Goal: Check status: Check status

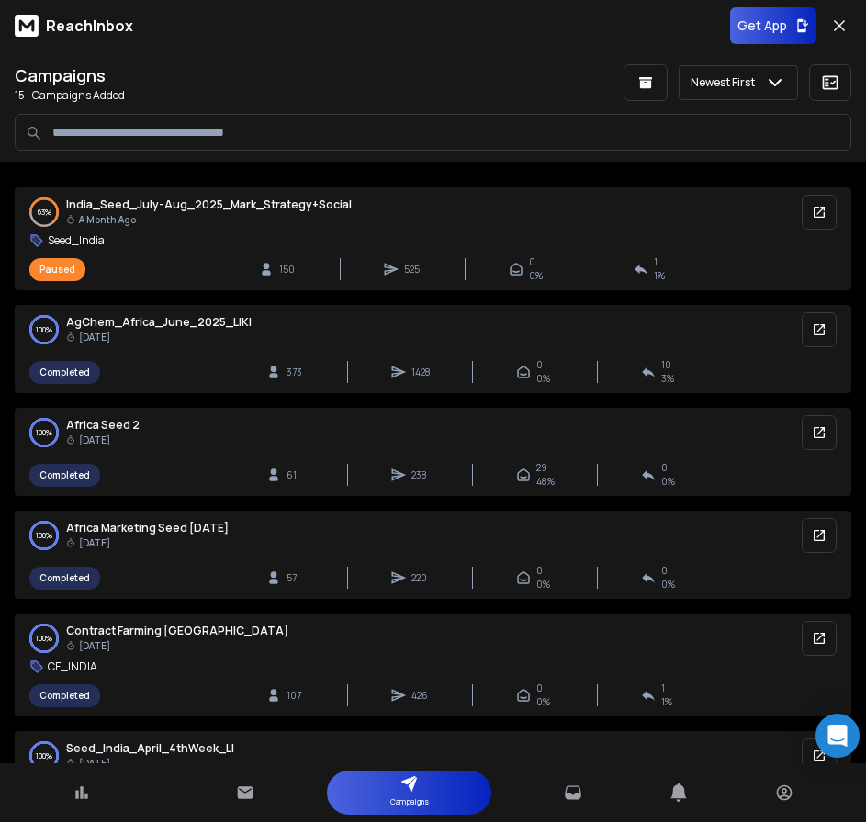
click at [217, 325] on span "AgChem_Africa_June_2025_LIKI [DATE]" at bounding box center [158, 329] width 185 height 29
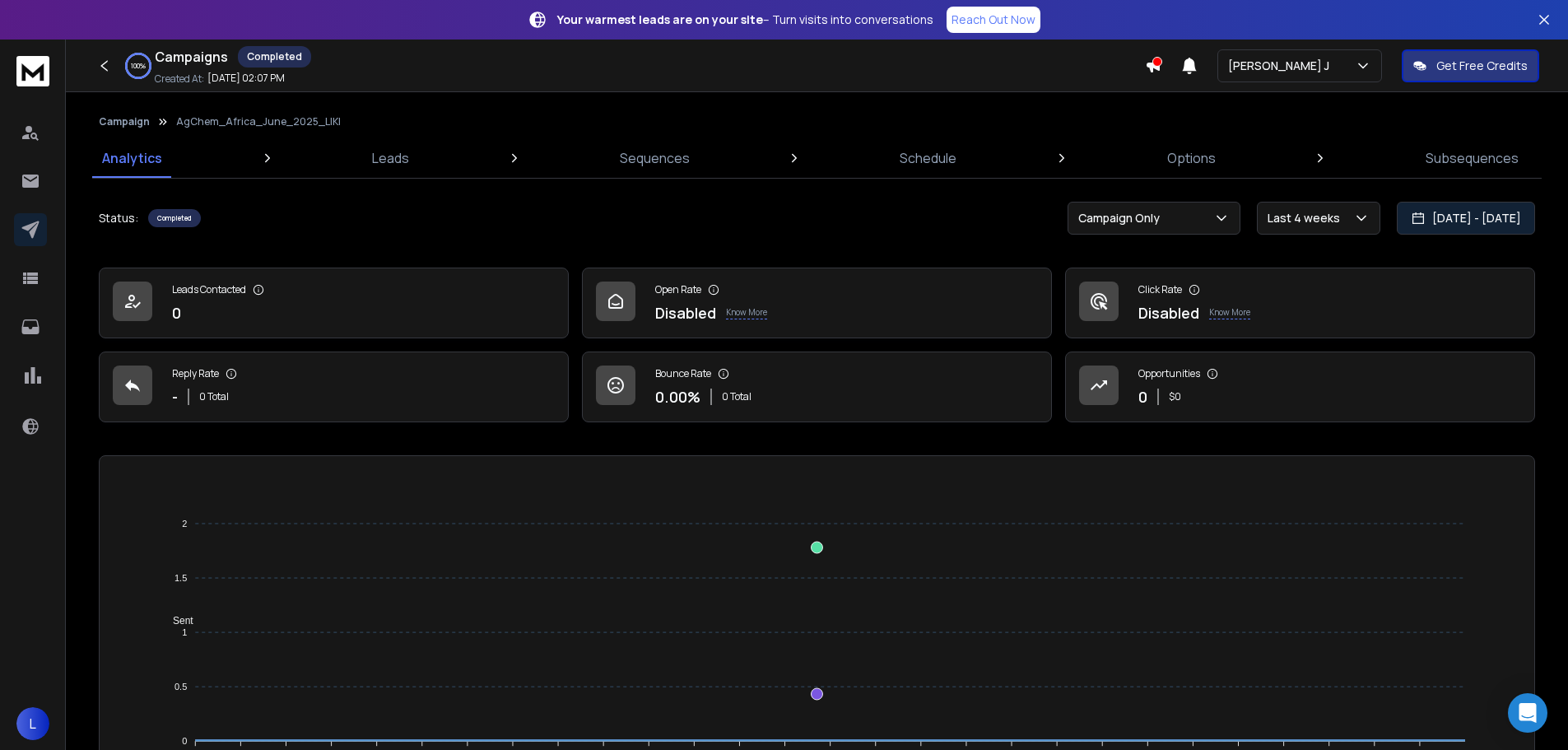
click at [775, 222] on icon "button" at bounding box center [1418, 218] width 15 height 15
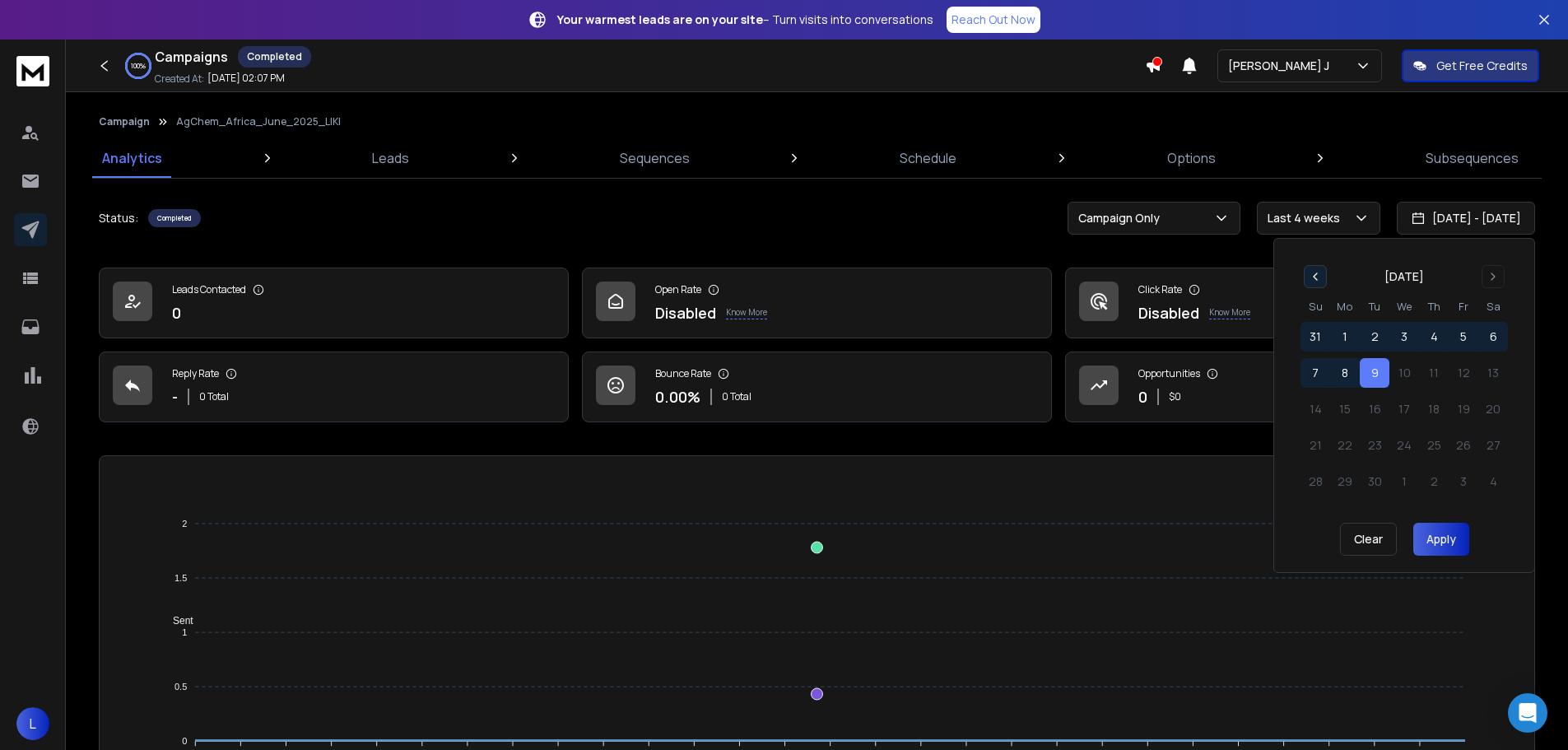
click at [775, 279] on icon "Go to previous month" at bounding box center [1315, 276] width 13 height 13
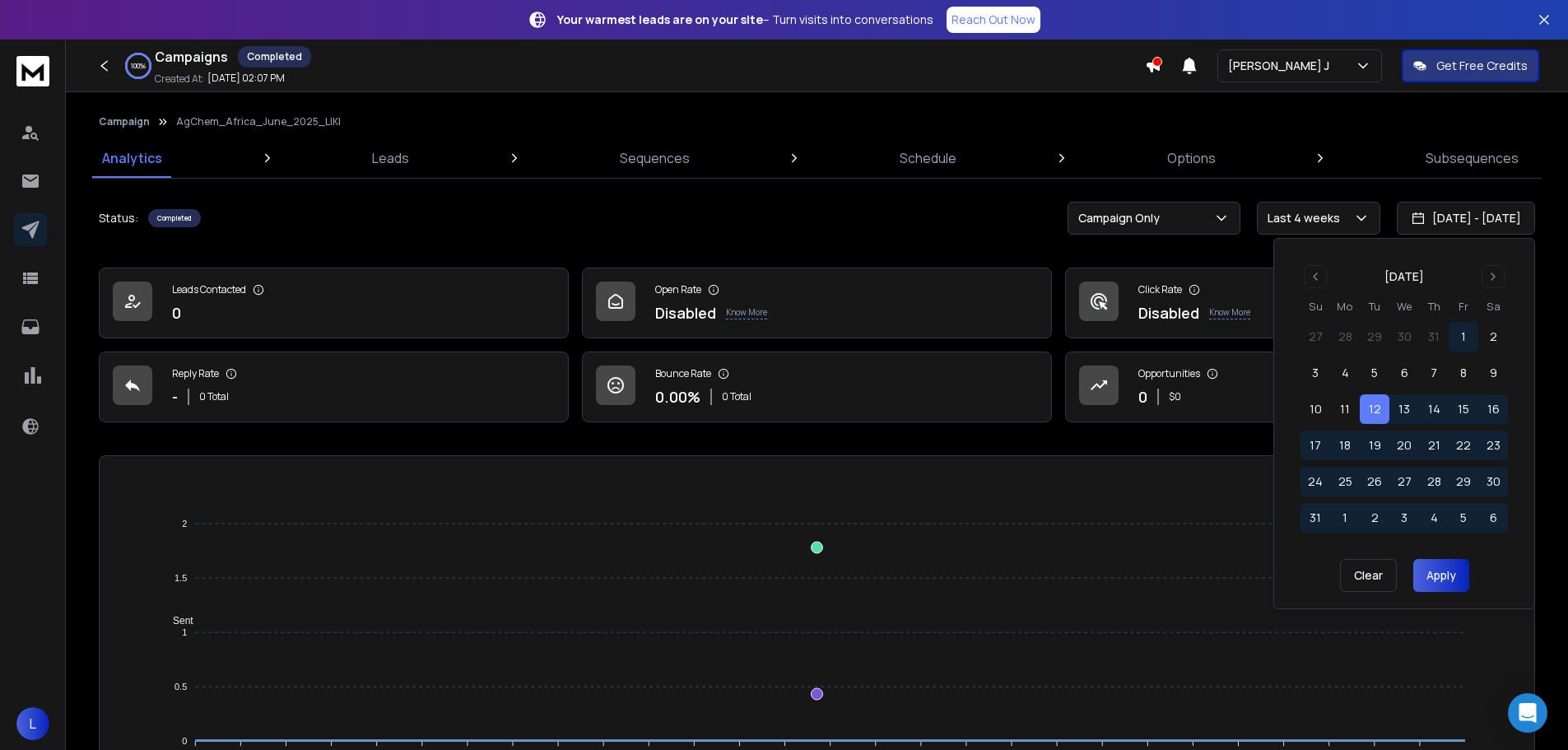
click at [775, 332] on button "1" at bounding box center [1463, 336] width 30 height 30
click at [775, 513] on button "31" at bounding box center [1315, 517] width 30 height 30
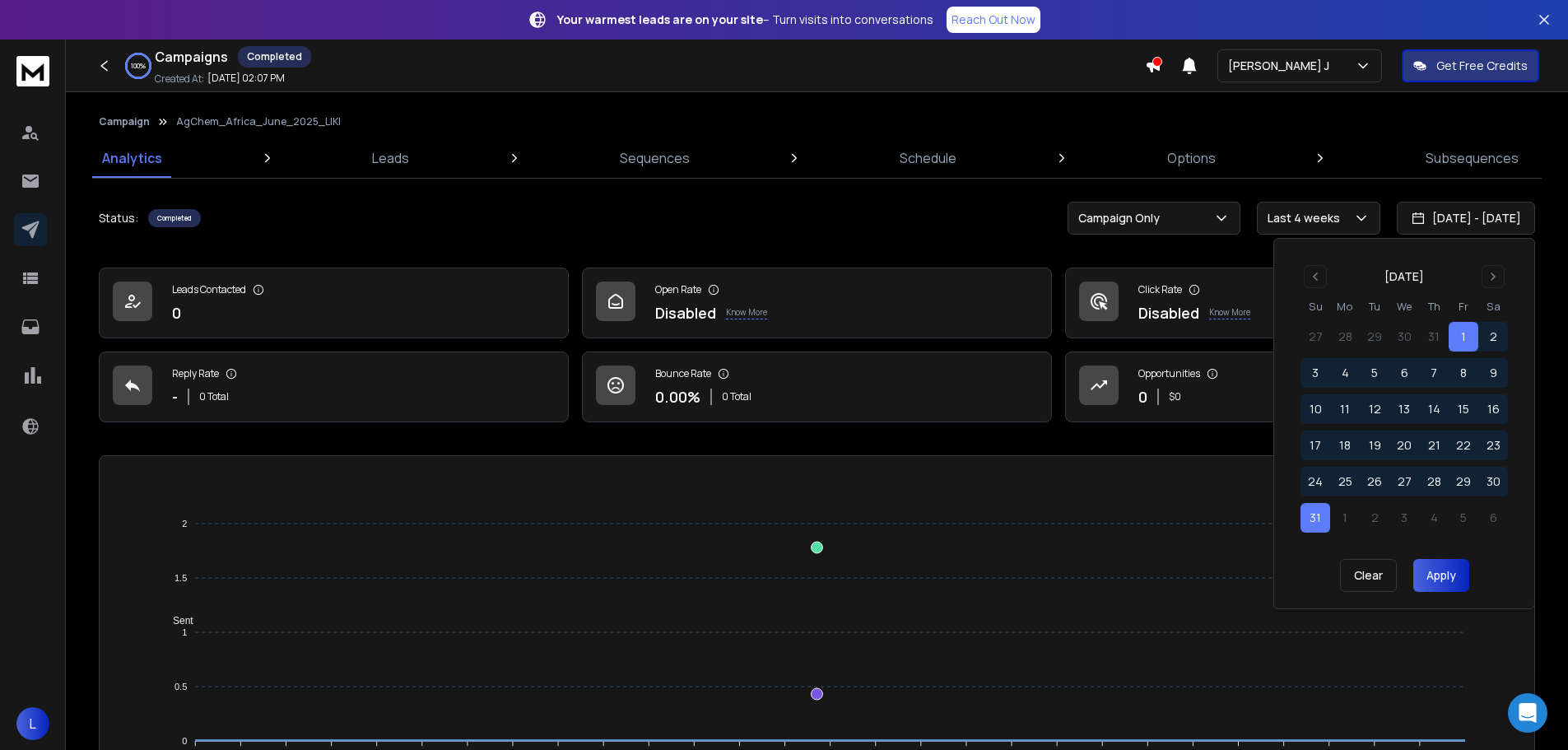
click at [775, 573] on button "Apply" at bounding box center [1442, 575] width 56 height 33
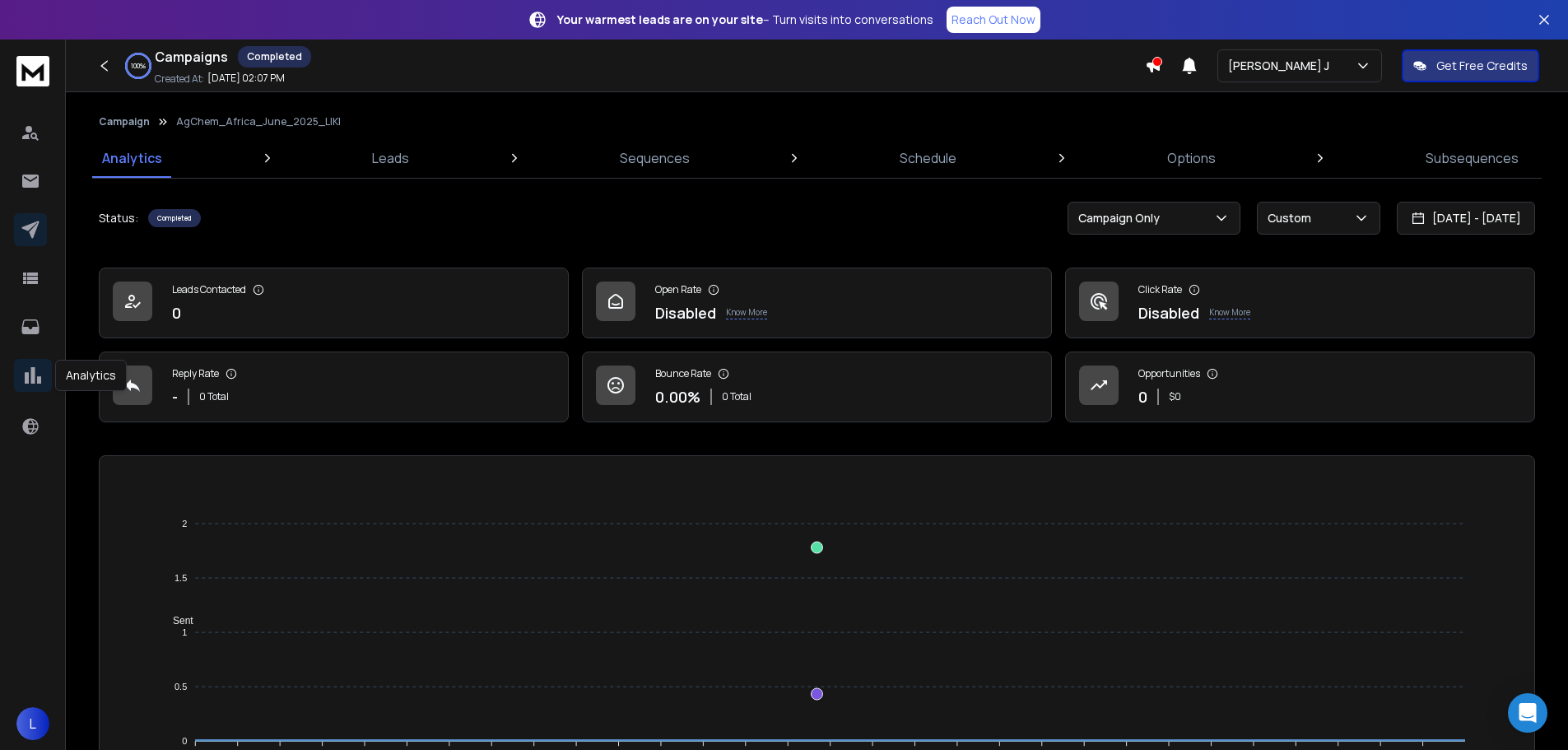
click at [30, 377] on icon at bounding box center [33, 375] width 16 height 16
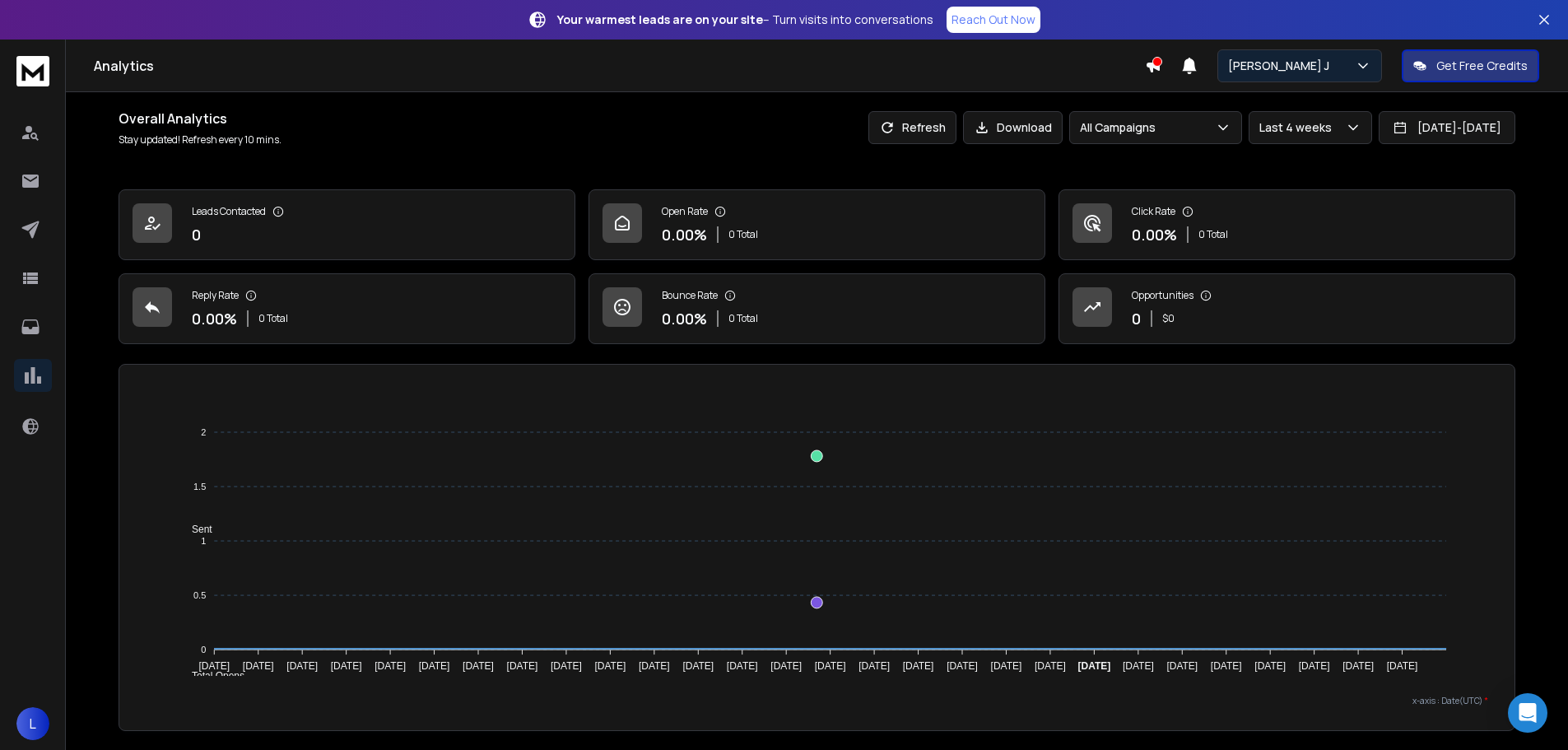
click at [775, 65] on div "[PERSON_NAME] J" at bounding box center [1300, 65] width 143 height 16
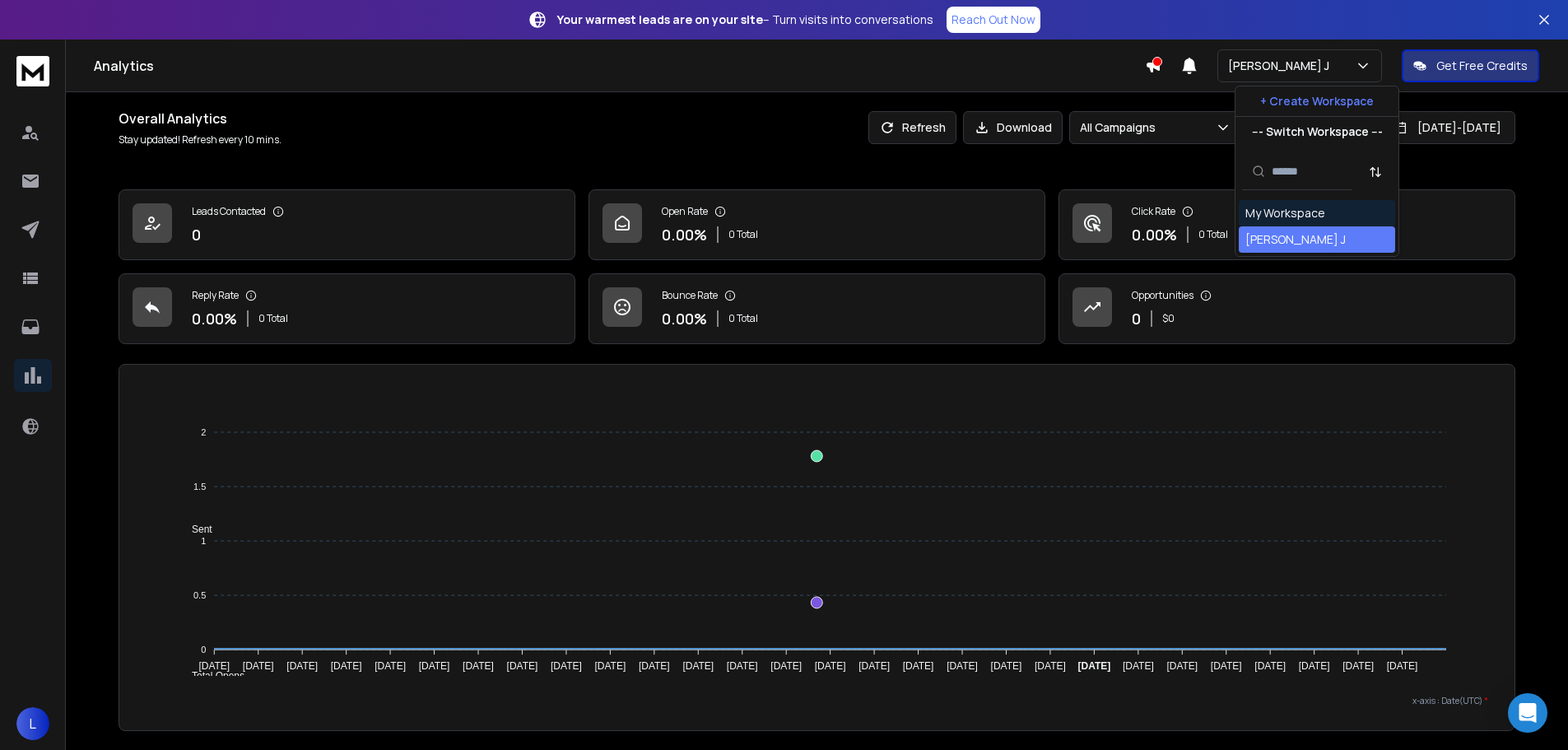
click at [775, 356] on div "Overall Analytics Stay updated! Refresh every 10 mins. Refresh Download All Cam…" at bounding box center [817, 497] width 1503 height 811
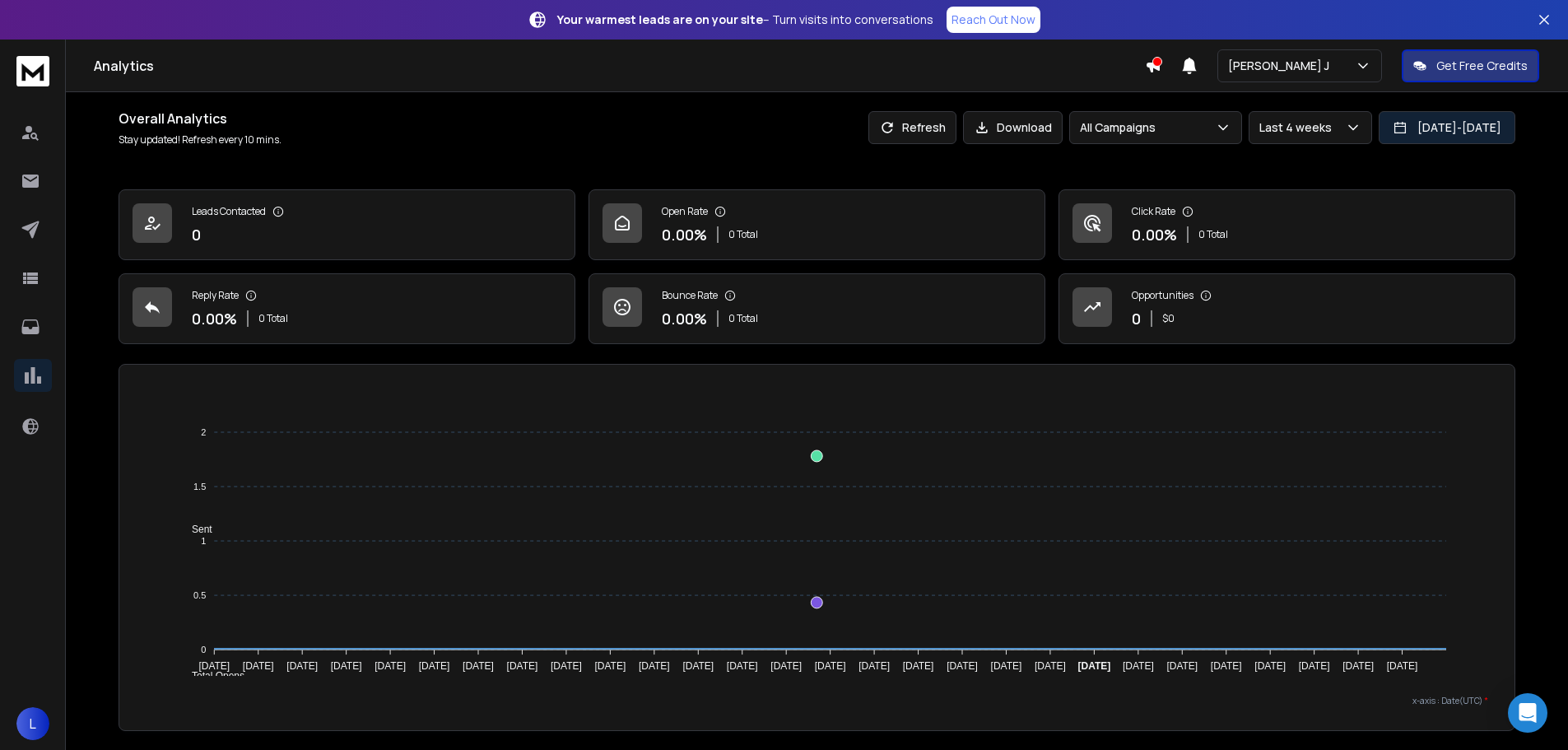
click at [775, 120] on button "[DATE] - [DATE]" at bounding box center [1447, 127] width 136 height 33
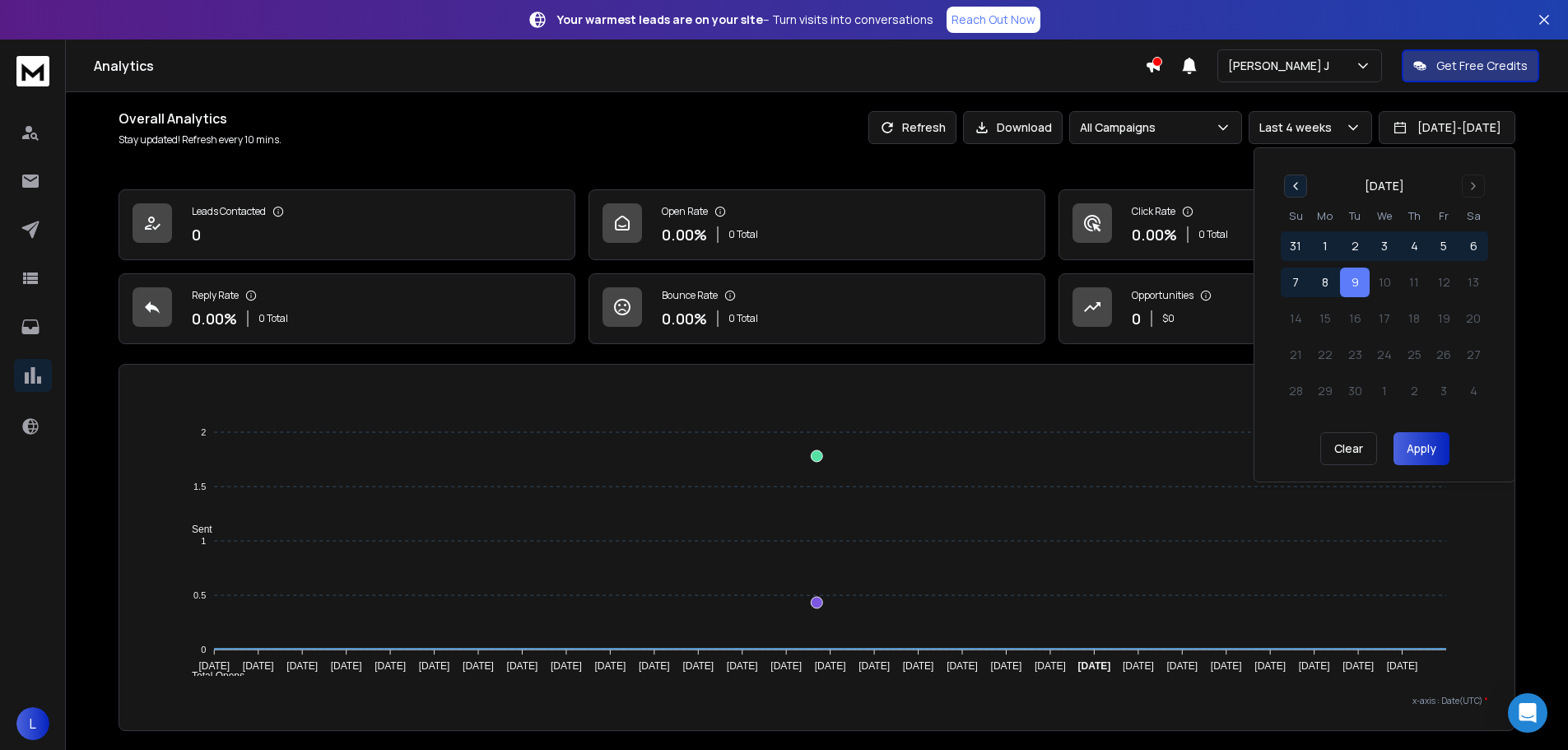
click at [775, 177] on button "Go to previous month" at bounding box center [1296, 186] width 23 height 23
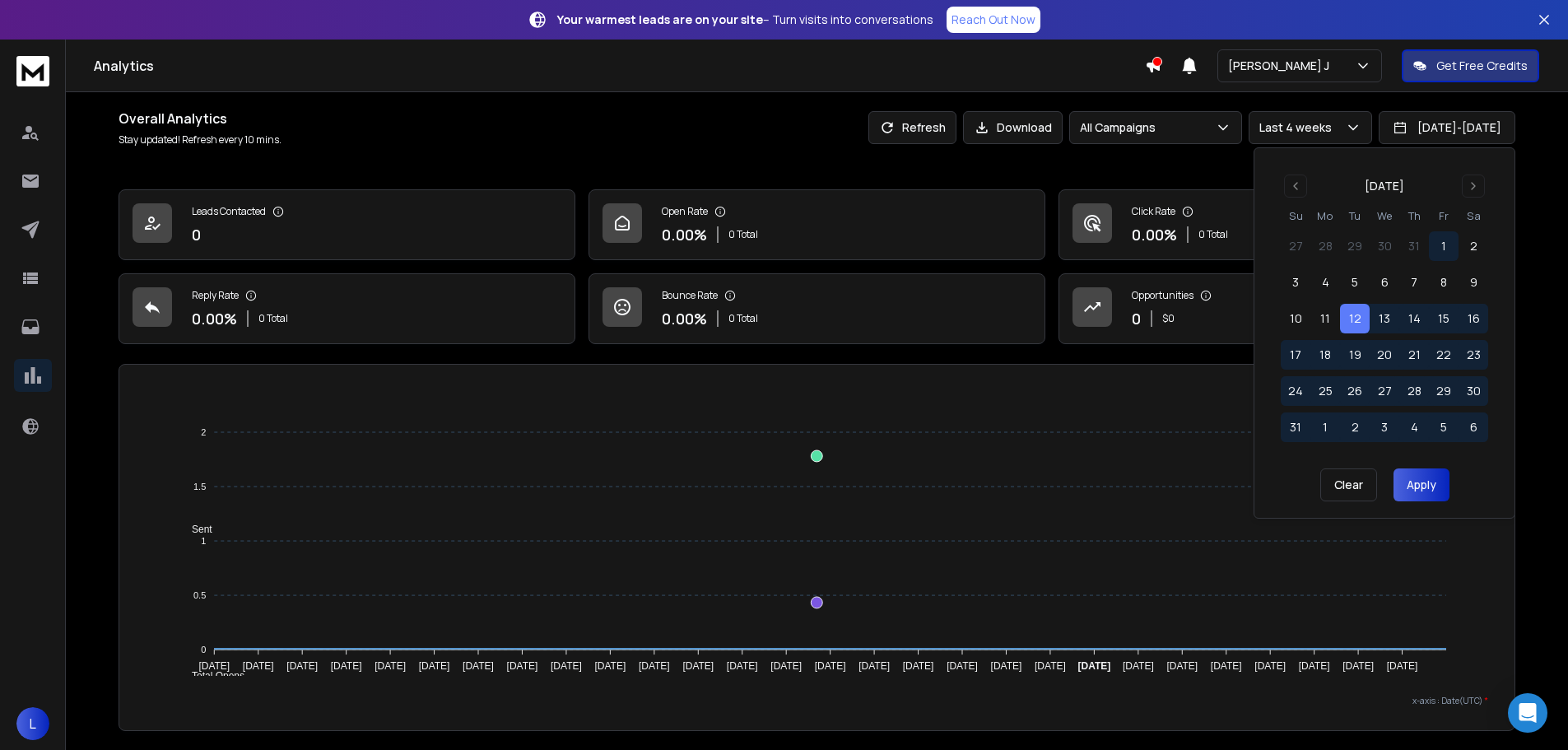
click at [775, 240] on button "1" at bounding box center [1443, 246] width 30 height 30
drag, startPoint x: 1301, startPoint y: 427, endPoint x: 1346, endPoint y: 437, distance: 46.1
click at [775, 427] on button "31" at bounding box center [1295, 427] width 30 height 30
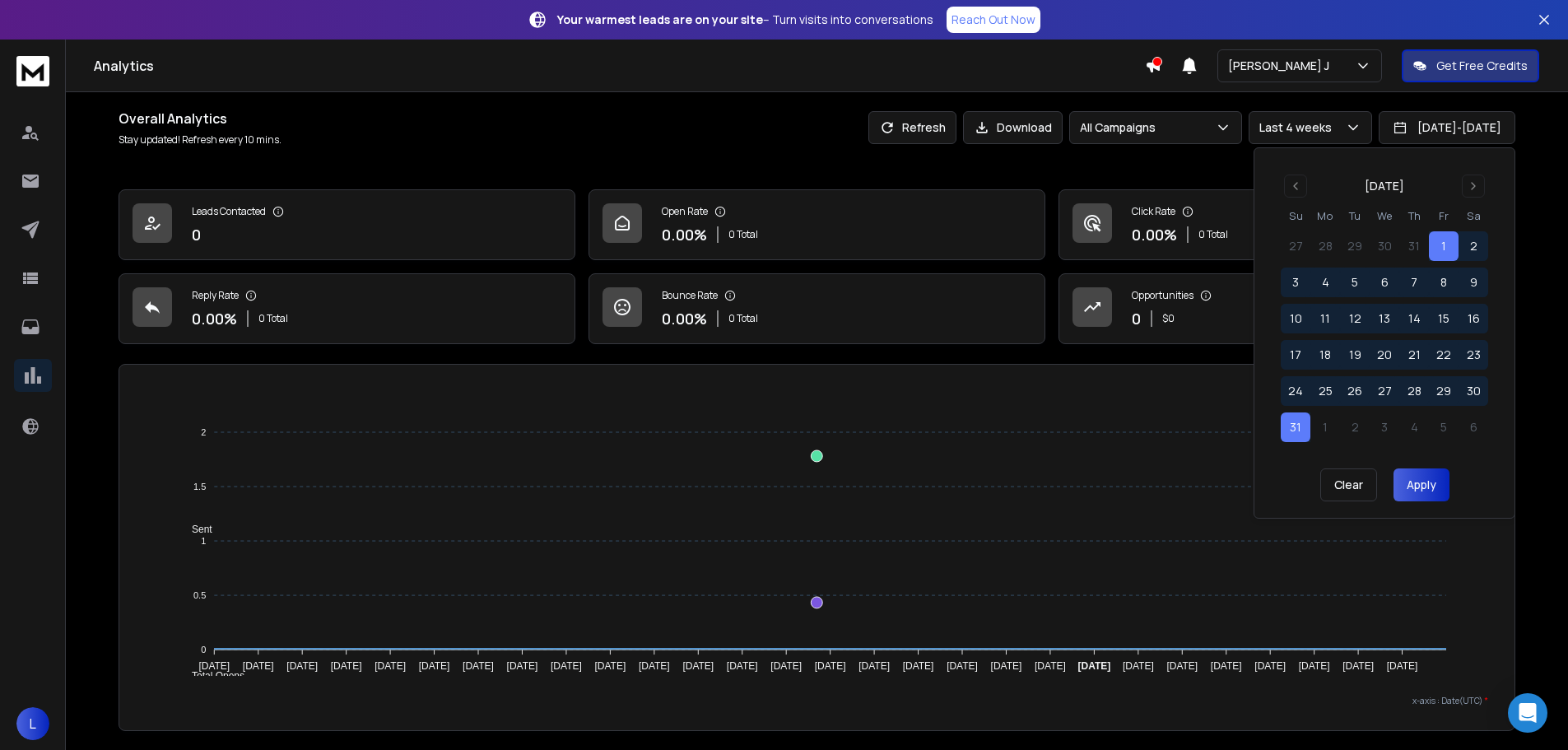
click at [775, 486] on button "Apply" at bounding box center [1422, 485] width 56 height 33
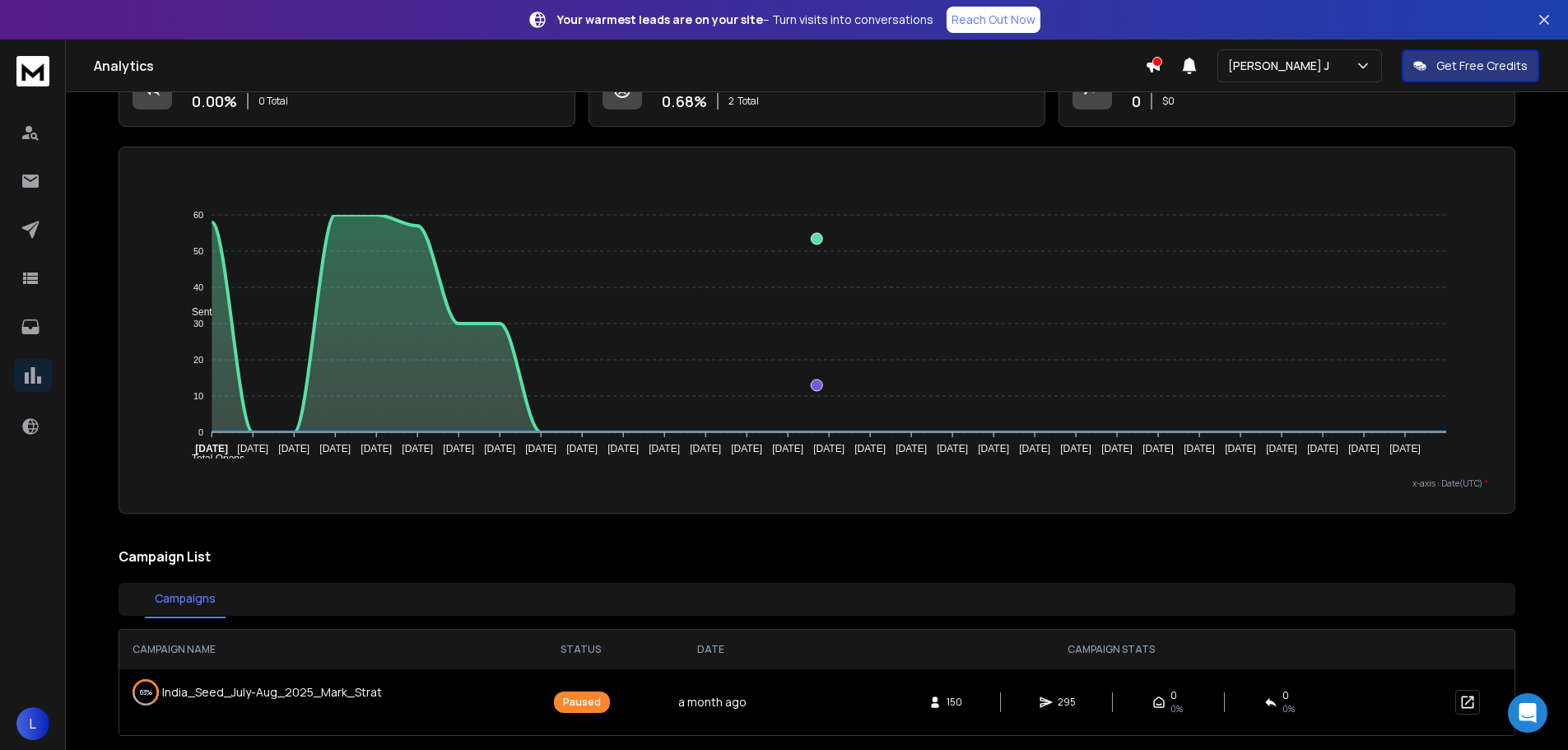
scroll to position [220, 0]
click at [143, 688] on p "63 %" at bounding box center [146, 689] width 13 height 16
click at [775, 702] on icon at bounding box center [1468, 700] width 13 height 13
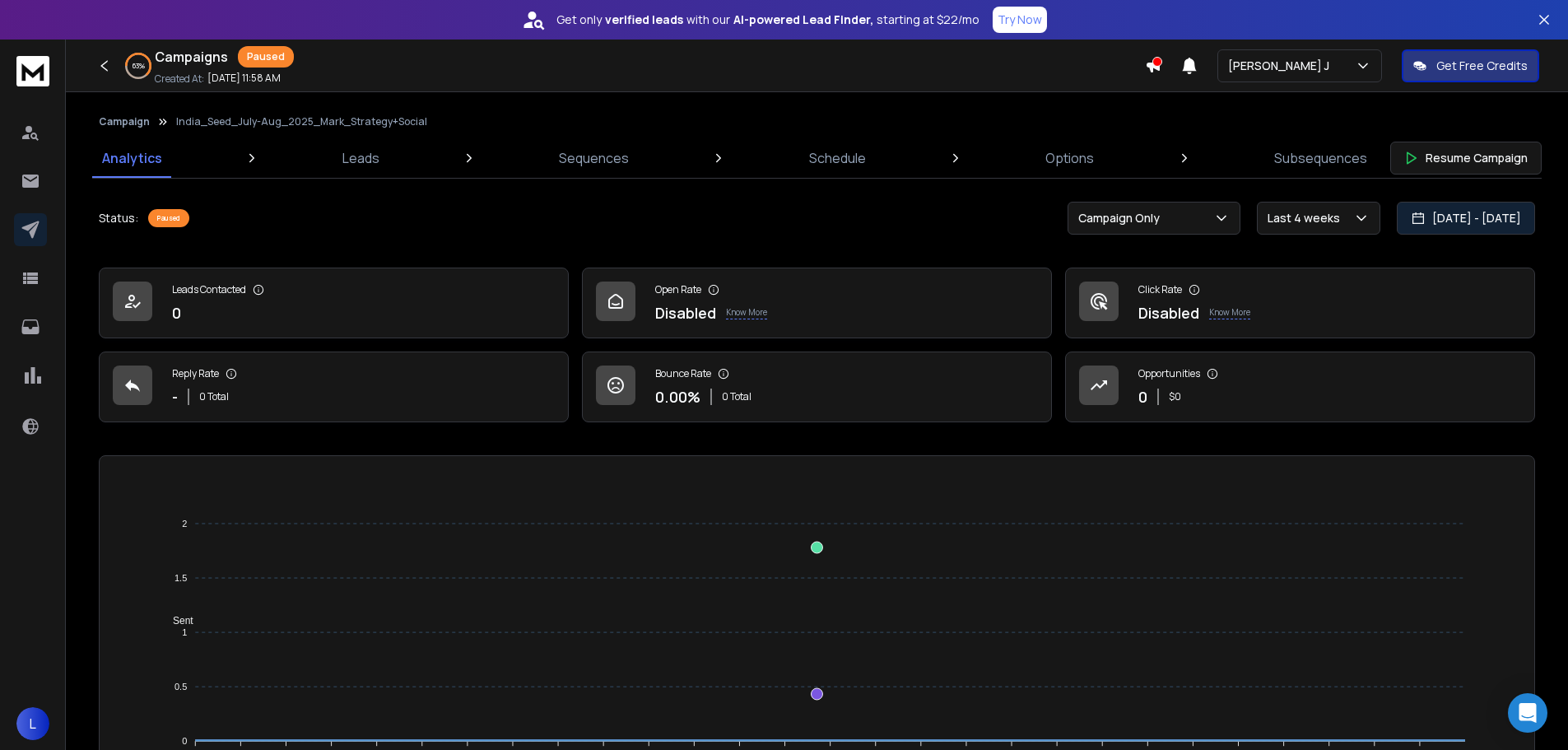
click at [1449, 214] on button "[DATE] - [DATE]" at bounding box center [1466, 218] width 138 height 33
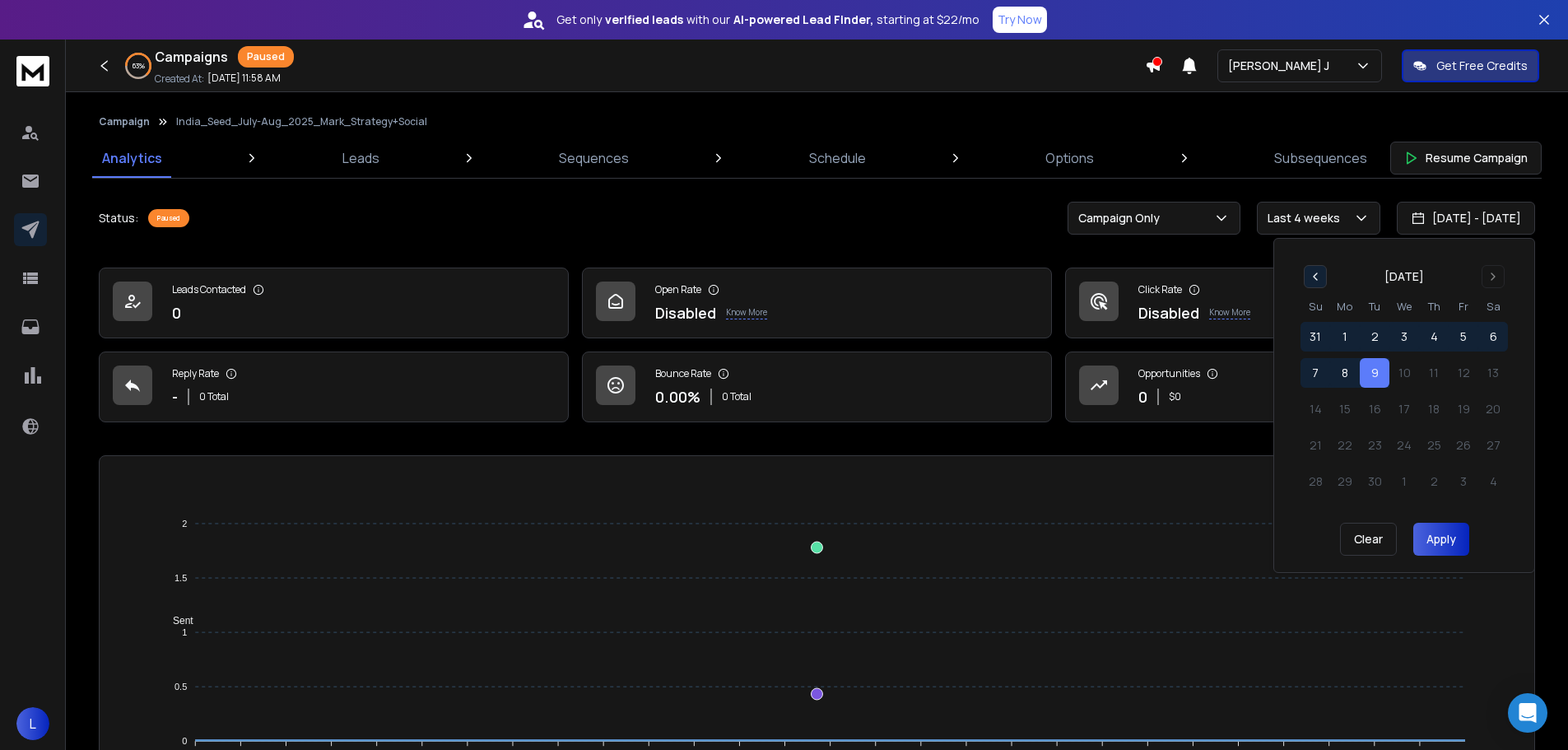
click at [1319, 281] on icon "Go to previous month" at bounding box center [1315, 276] width 13 height 13
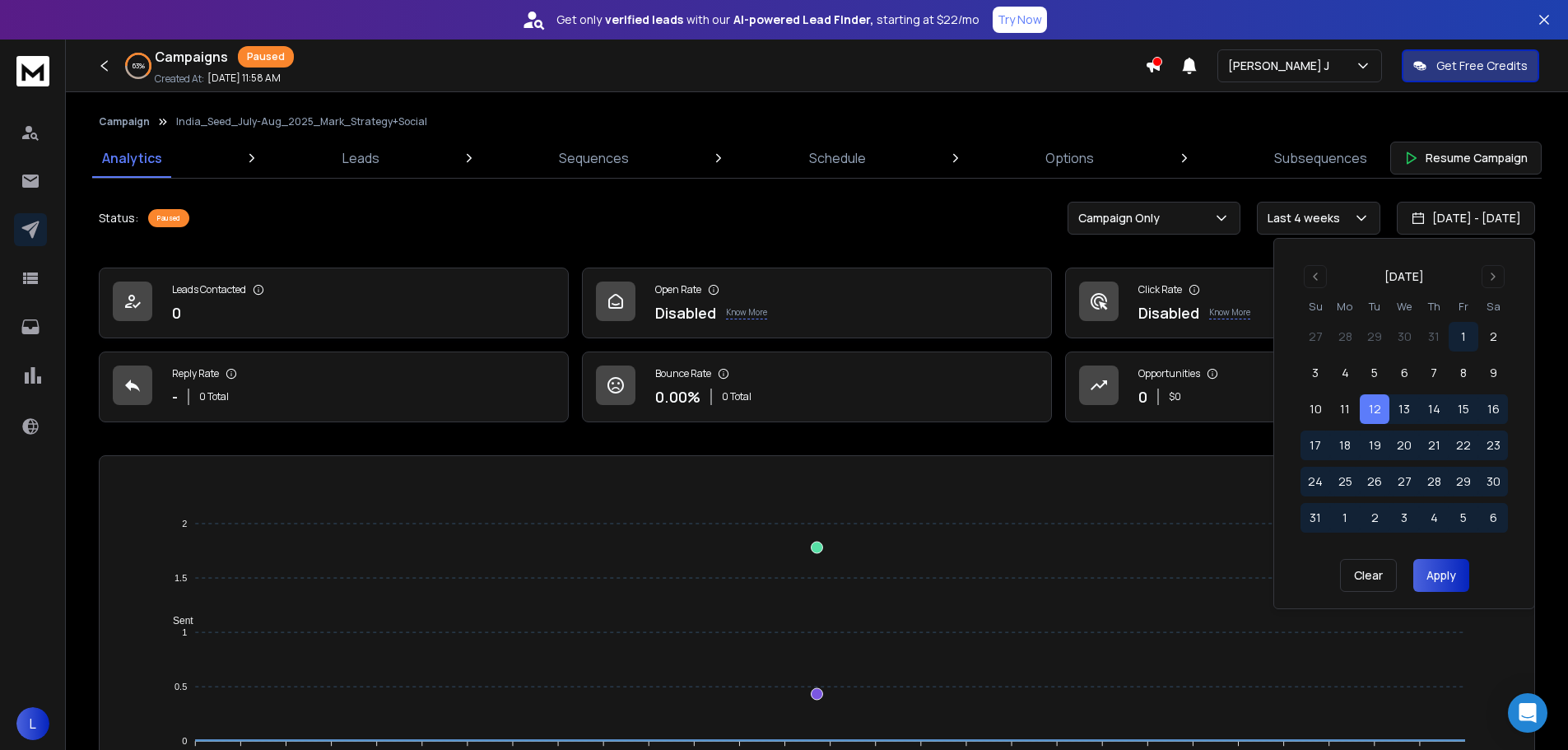
click at [1457, 332] on button "1" at bounding box center [1463, 336] width 30 height 30
click at [1446, 578] on button "Apply" at bounding box center [1442, 575] width 56 height 33
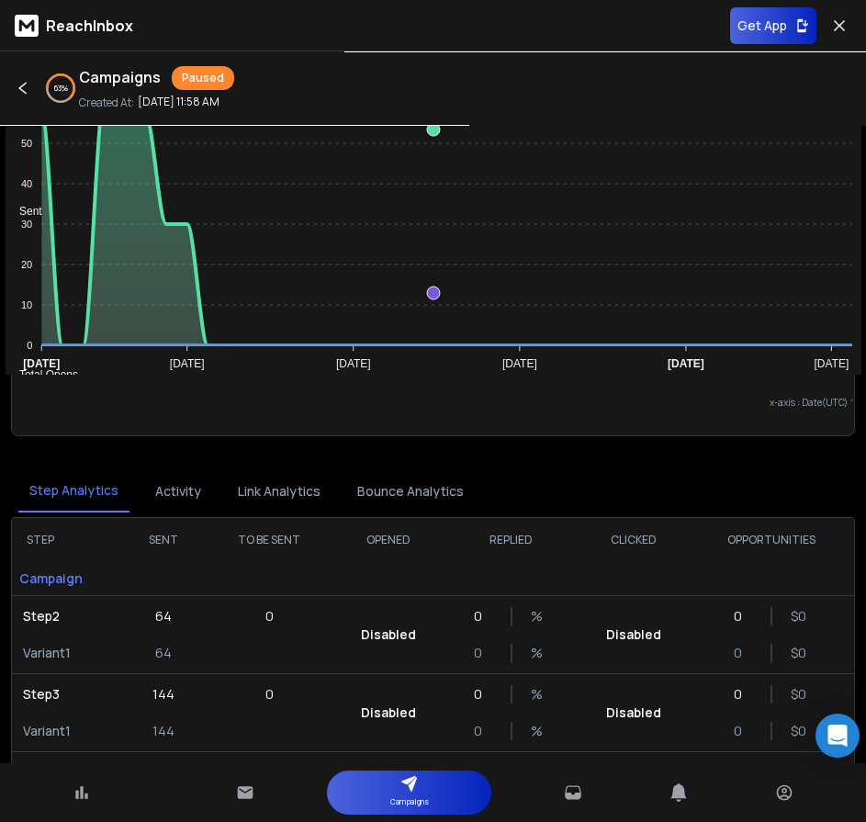
scroll to position [626, 0]
